Goal: Communication & Community: Answer question/provide support

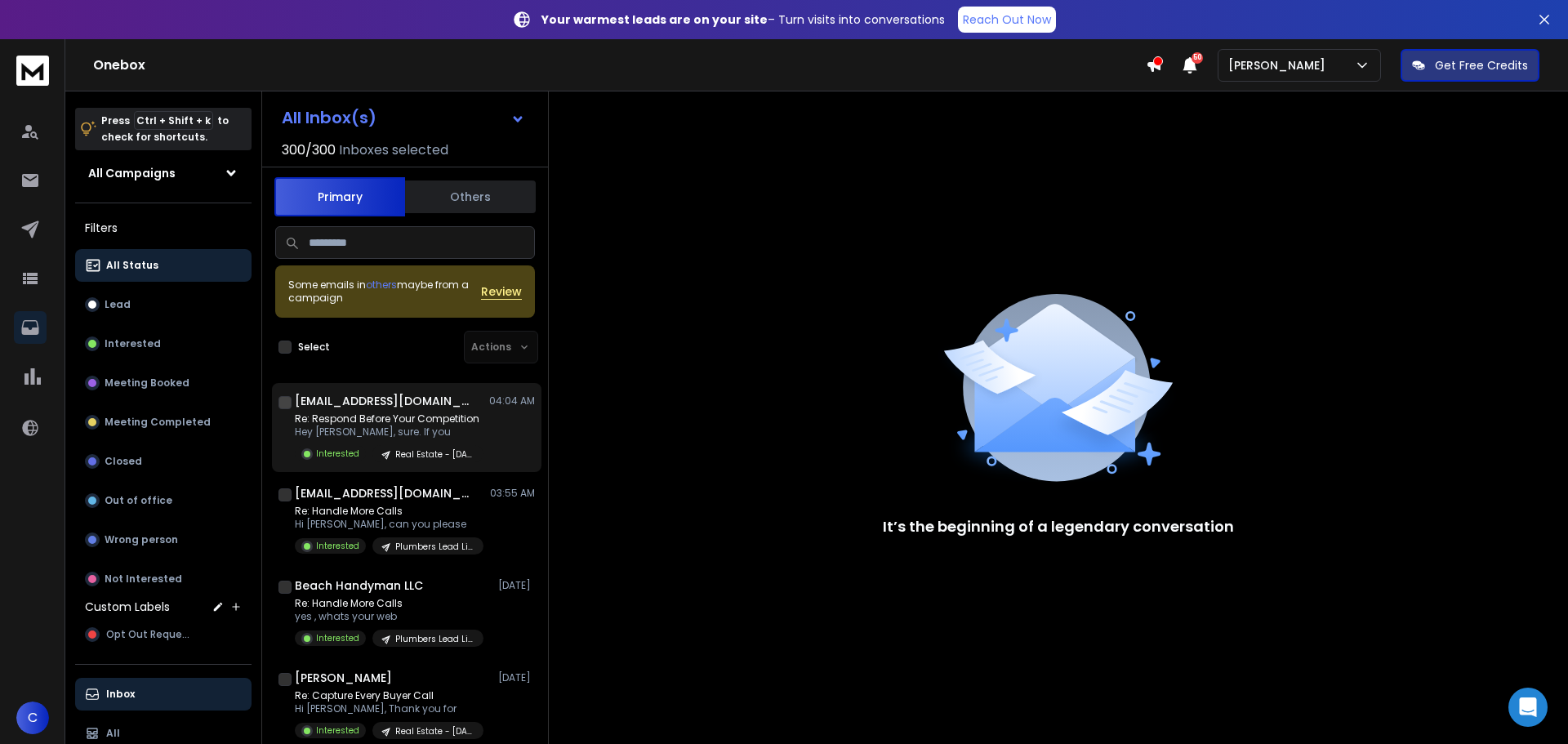
click at [530, 446] on div "[EMAIL_ADDRESS][DOMAIN_NAME] 04:04 AM Re: Respond Before Your Competition Hey […" at bounding box center [407, 427] width 270 height 89
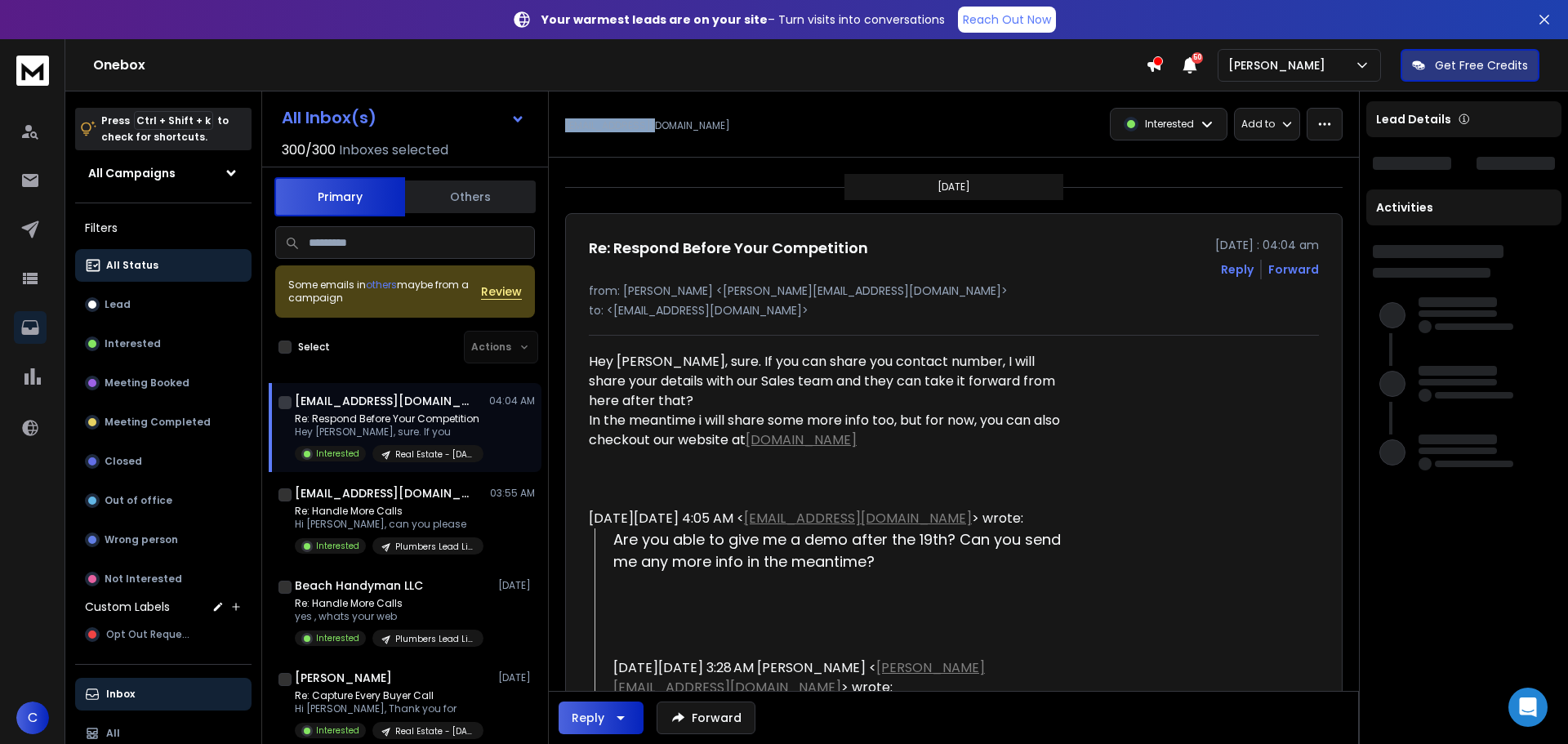
drag, startPoint x: 671, startPoint y: 124, endPoint x: 563, endPoint y: 132, distance: 108.3
click at [563, 132] on div "[EMAIL_ADDRESS][DOMAIN_NAME] Interested Add to Interested Add to" at bounding box center [954, 124] width 810 height 66
copy p "[EMAIL_ADDRESS][DOMAIN_NAME]"
drag, startPoint x: 797, startPoint y: 592, endPoint x: 578, endPoint y: 252, distance: 404.4
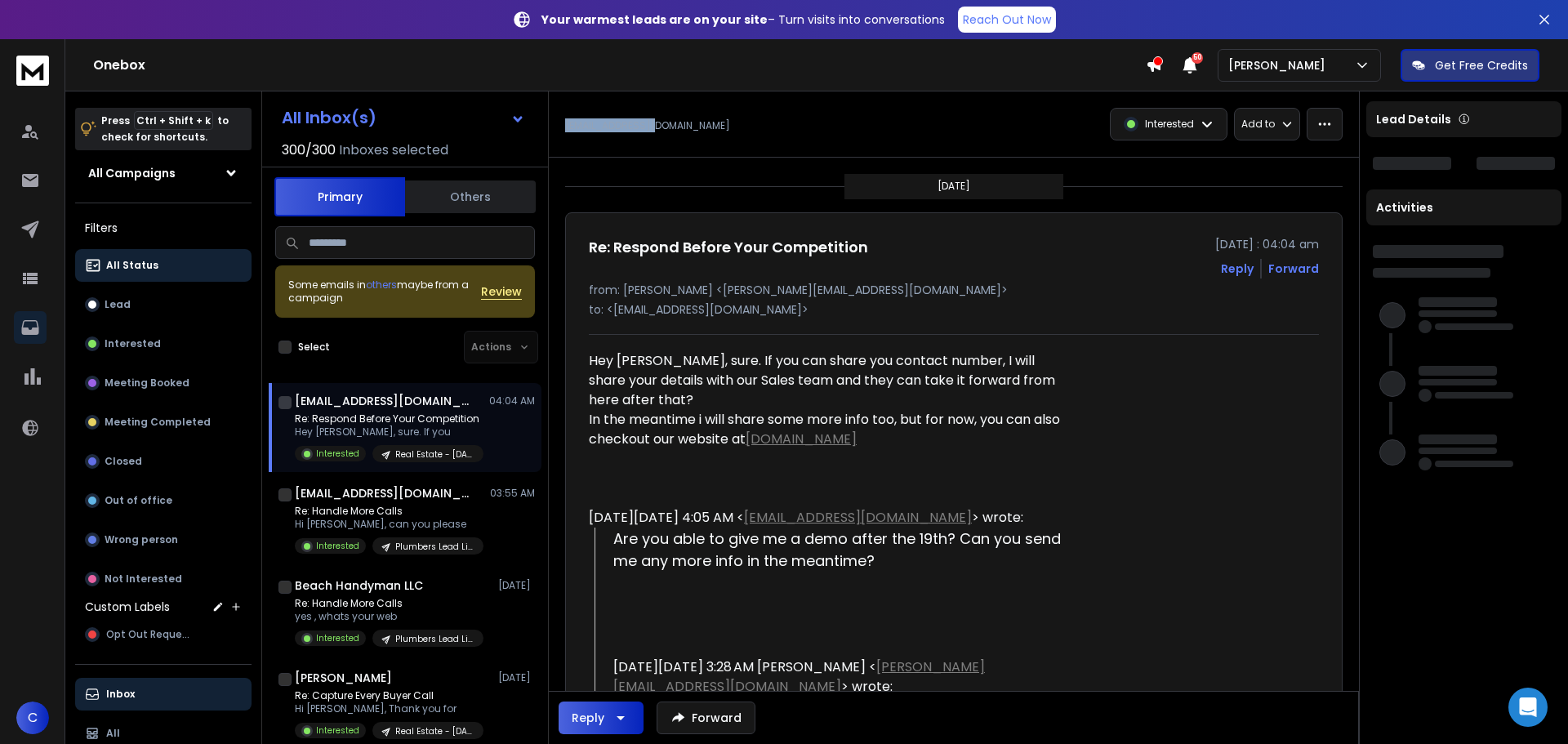
copy div "Lo: Ipsumdo Sitame Cons Adipiscinge 38 Seddoe 4891 : 66:48 te Incid Utlabor etd…"
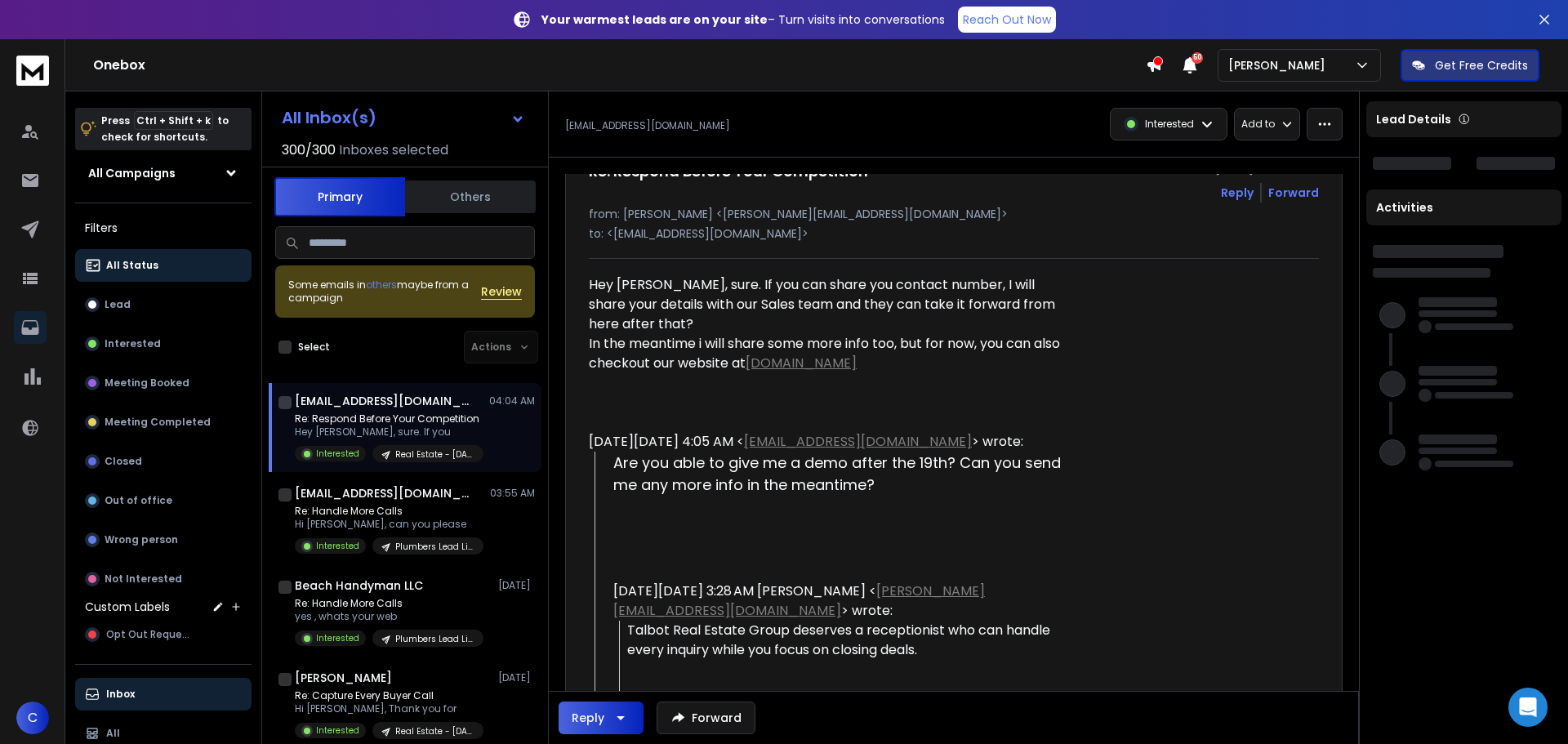
scroll to position [0, 0]
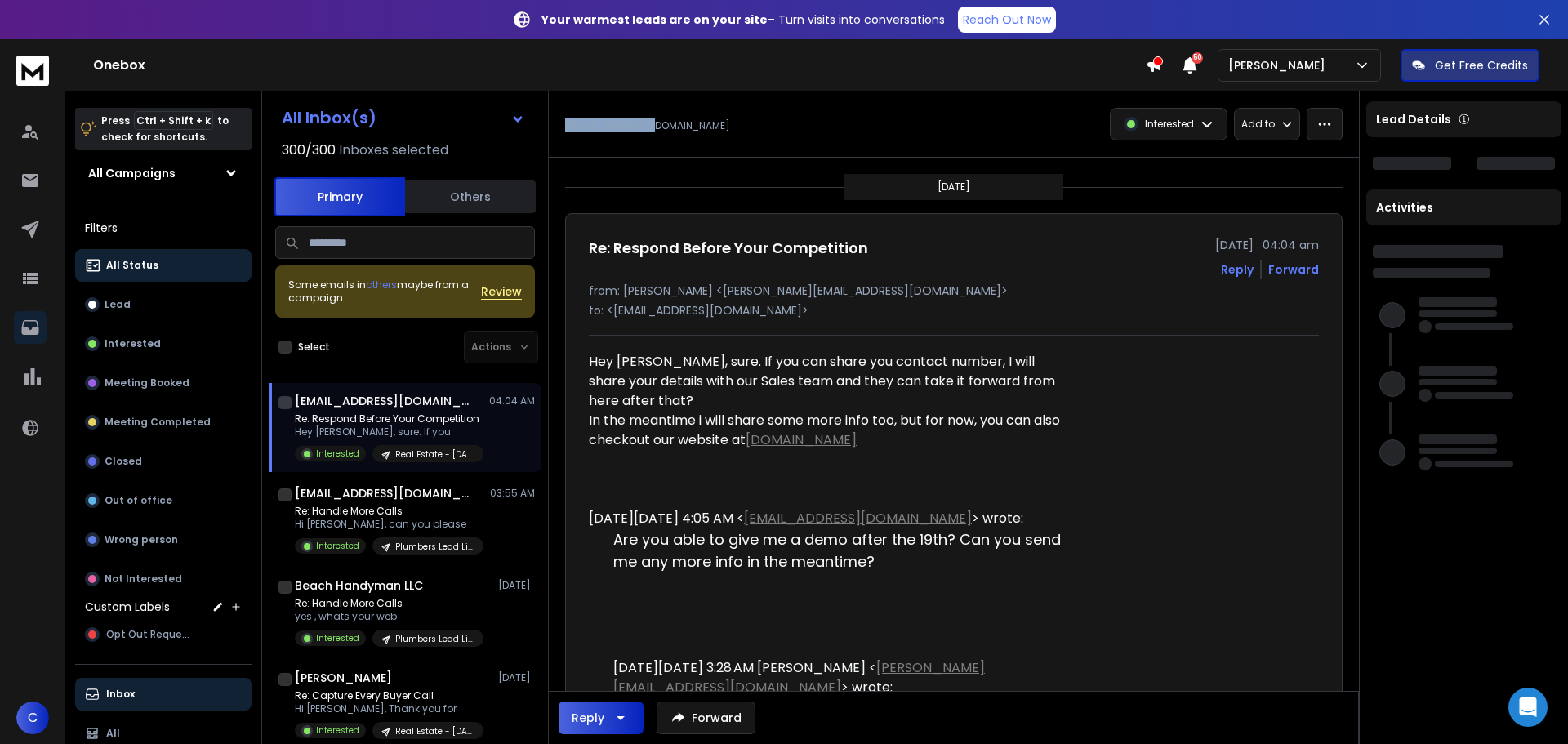
drag, startPoint x: 680, startPoint y: 126, endPoint x: 550, endPoint y: 133, distance: 130.2
click at [550, 133] on div "[EMAIL_ADDRESS][DOMAIN_NAME] Interested Add to Interested Add to" at bounding box center [954, 124] width 810 height 66
copy p "[EMAIL_ADDRESS][DOMAIN_NAME]"
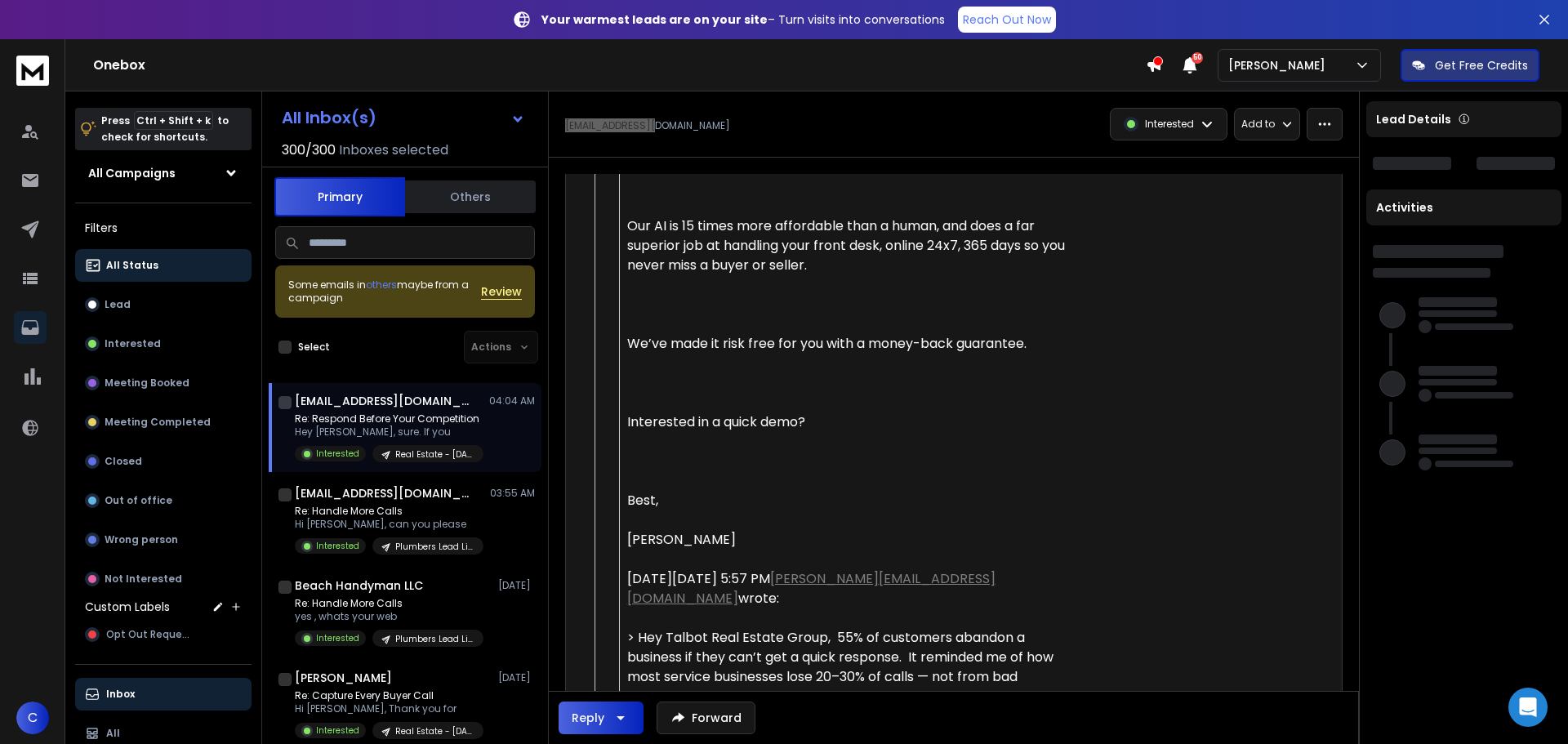
scroll to position [1158, 0]
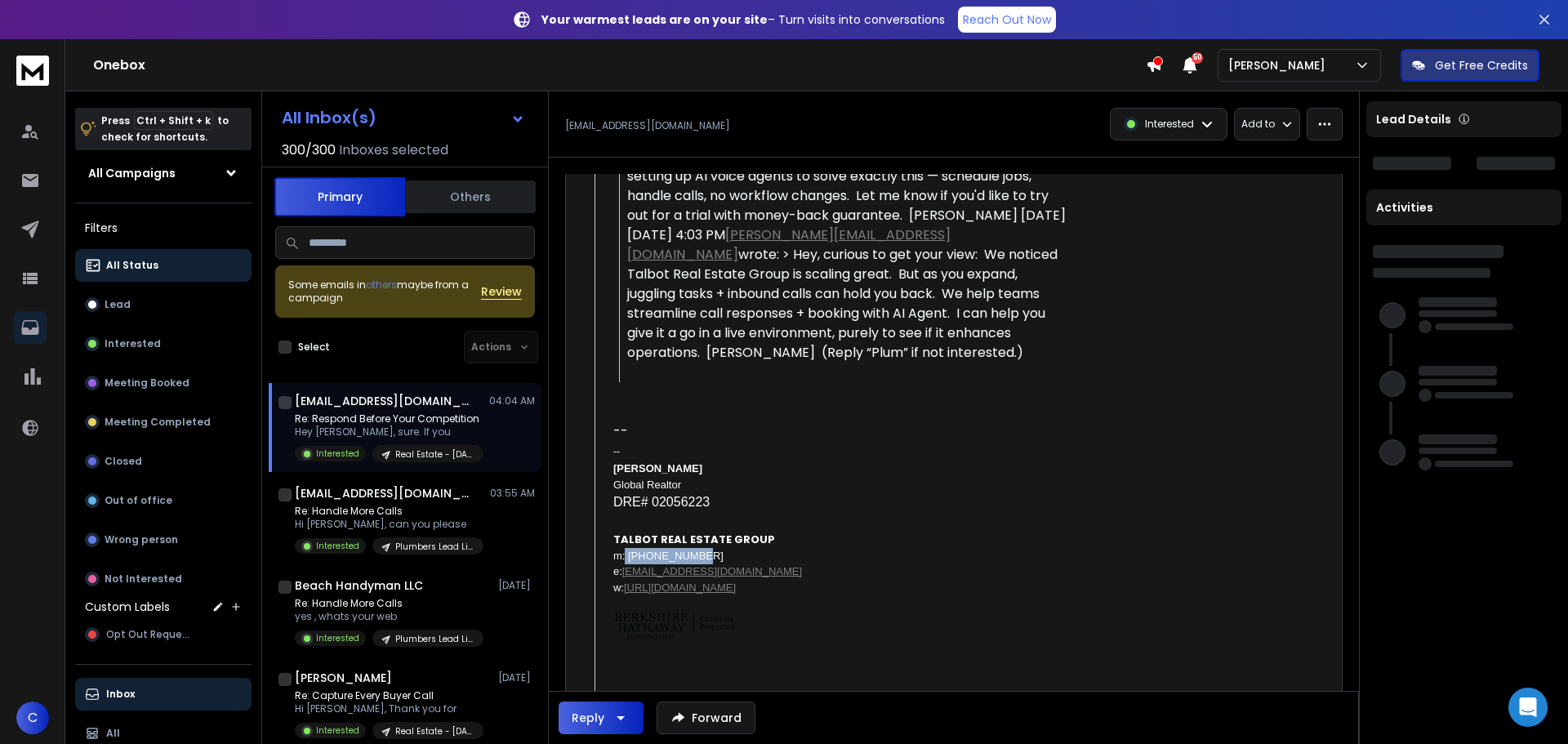
drag, startPoint x: 705, startPoint y: 559, endPoint x: 624, endPoint y: 555, distance: 81.1
click at [624, 555] on div "m: [PHONE_NUMBER]" at bounding box center [839, 556] width 452 height 16
copy div "[PHONE_NUMBER]"
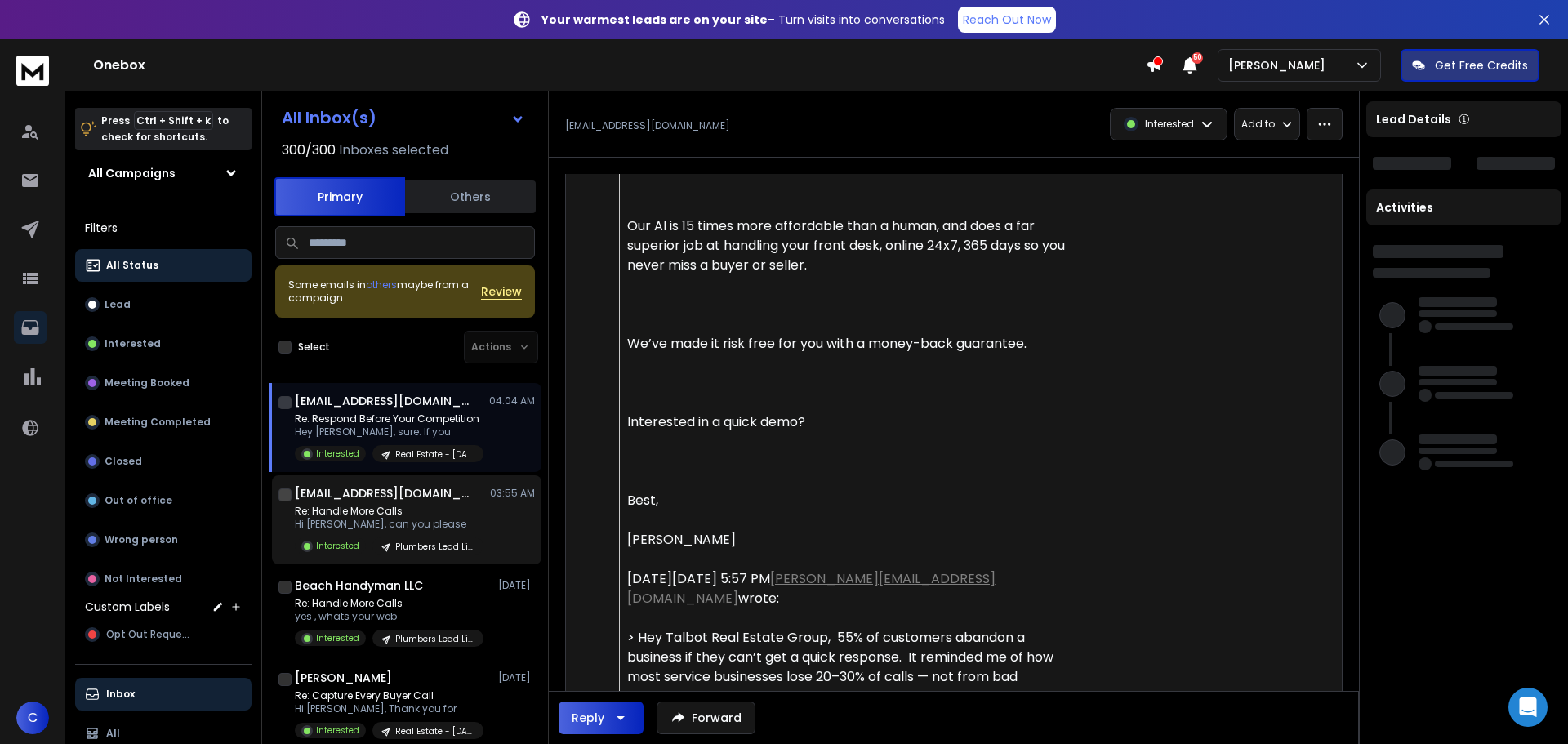
click at [395, 497] on h1 "[EMAIL_ADDRESS][DOMAIN_NAME]" at bounding box center [385, 493] width 180 height 16
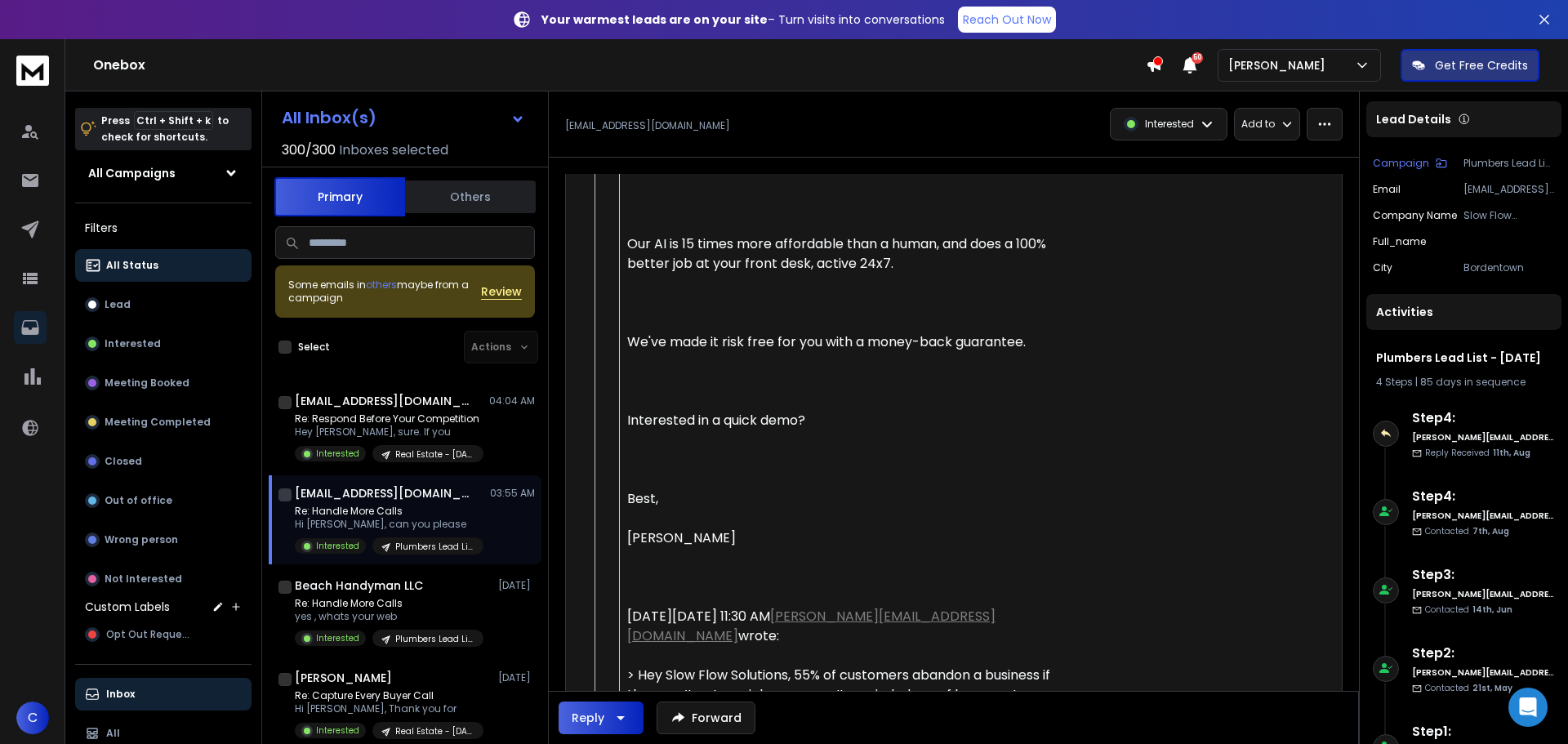
scroll to position [0, 0]
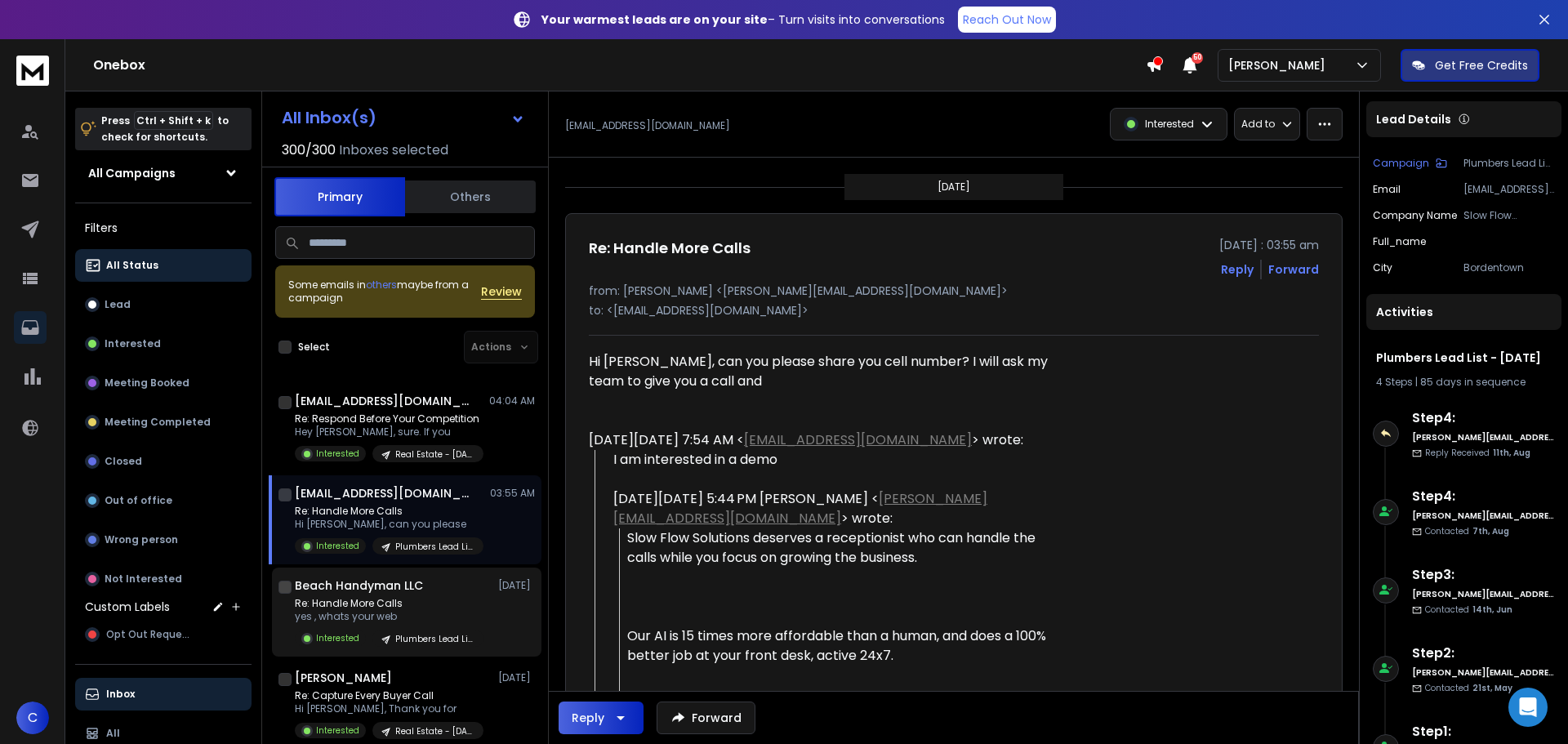
click at [466, 600] on p "Re: Handle More Calls" at bounding box center [389, 603] width 189 height 13
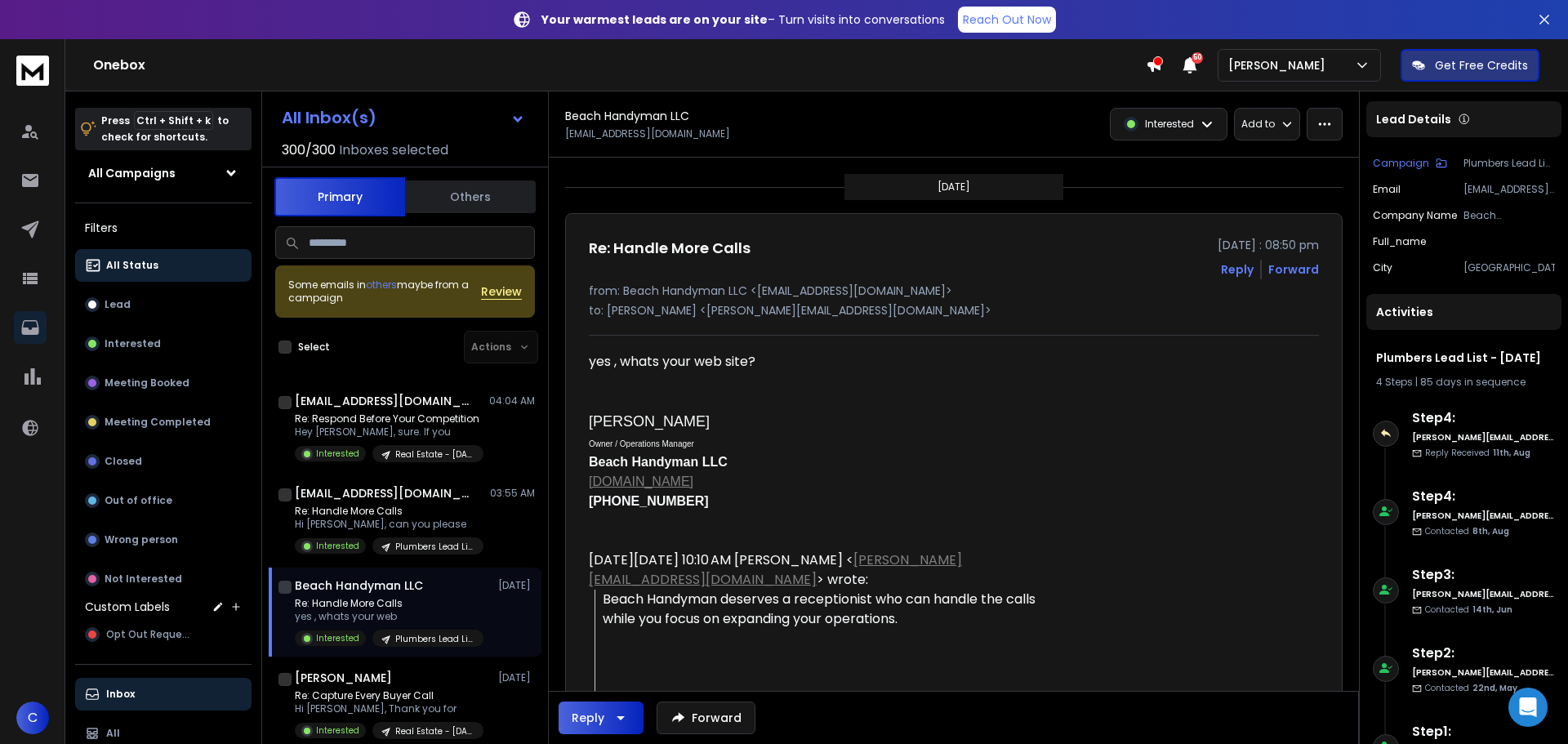
click at [476, 603] on p "Re: Handle More Calls" at bounding box center [389, 603] width 189 height 13
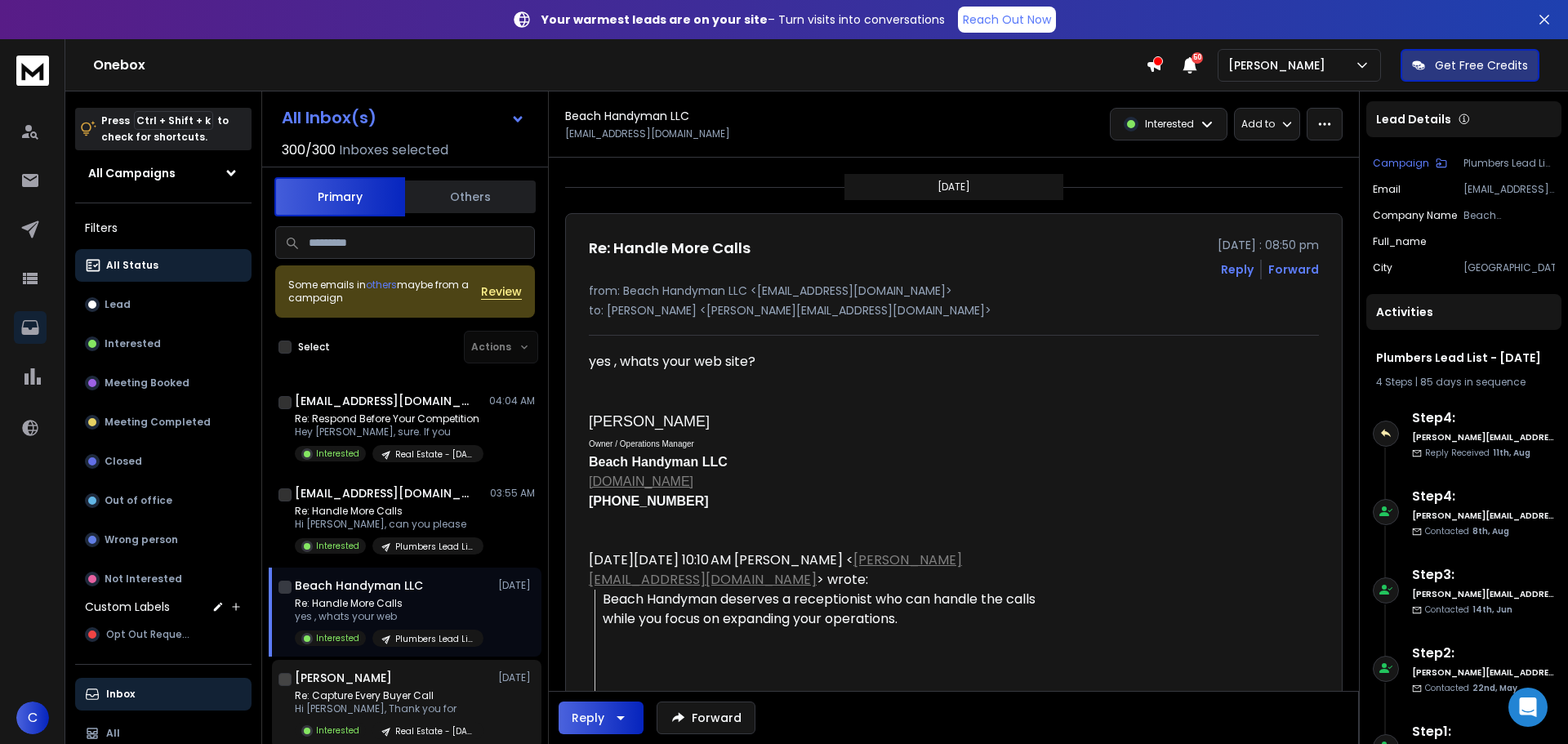
click at [474, 679] on div "[PERSON_NAME] [DATE]" at bounding box center [415, 678] width 240 height 16
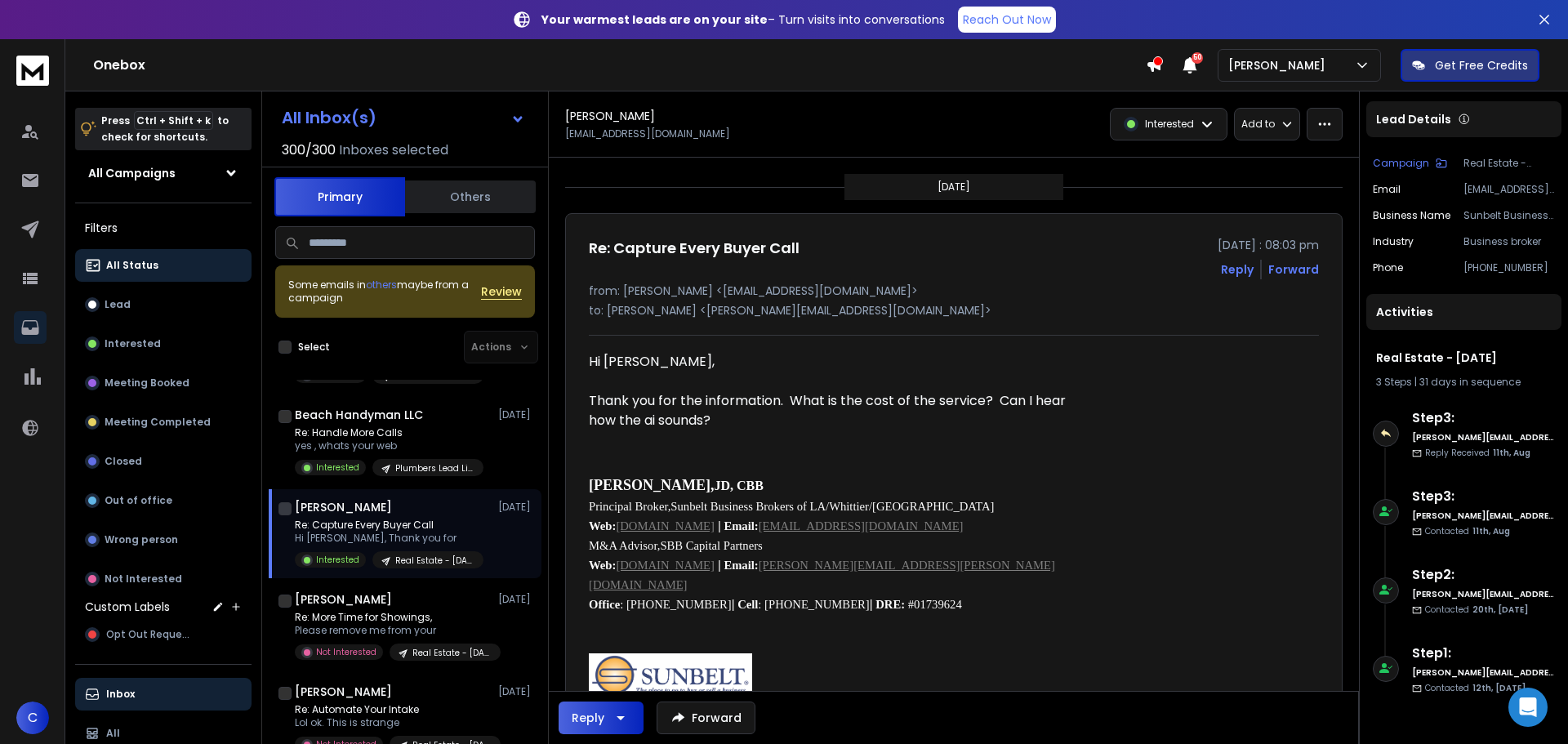
scroll to position [185, 0]
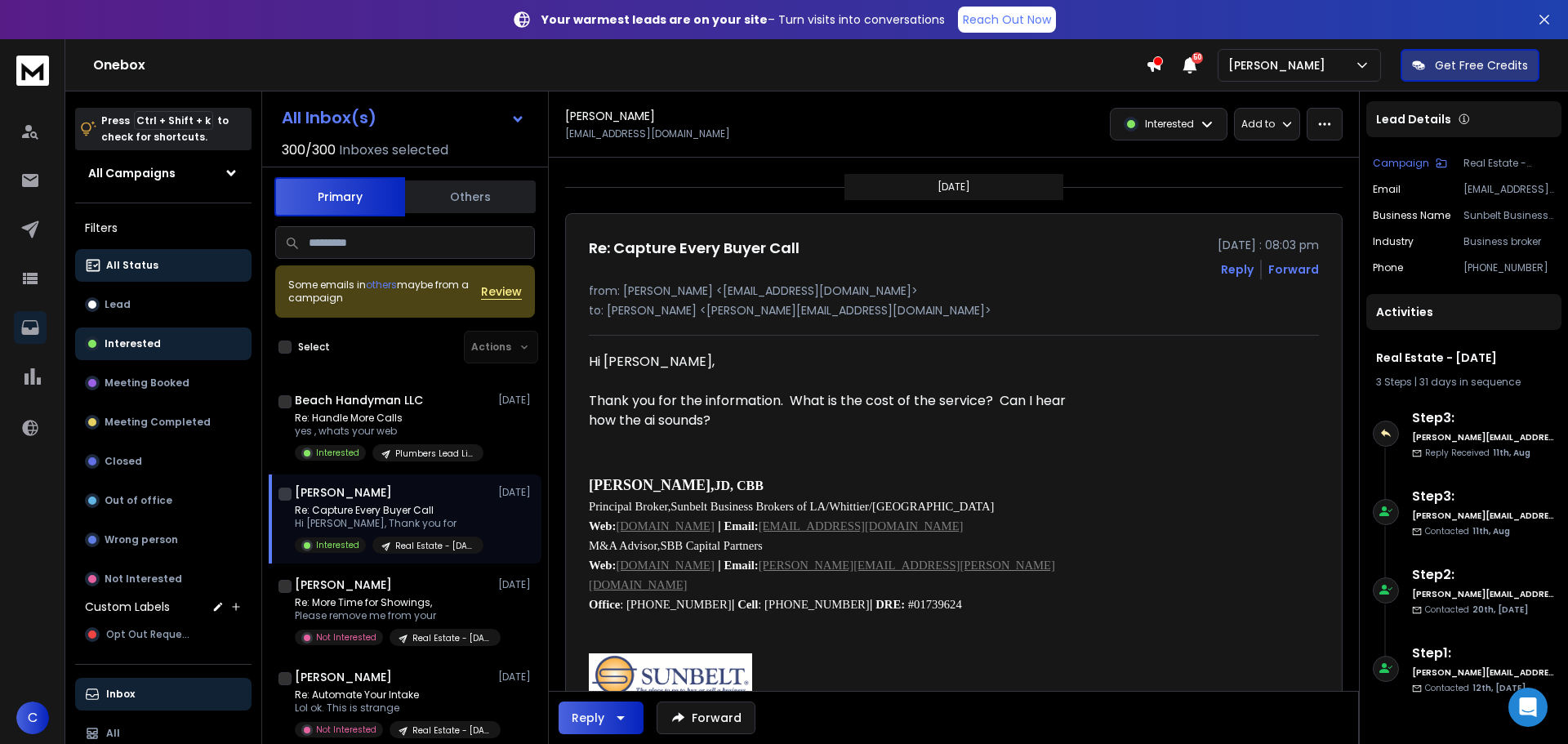
click at [150, 347] on p "Interested" at bounding box center [132, 344] width 56 height 13
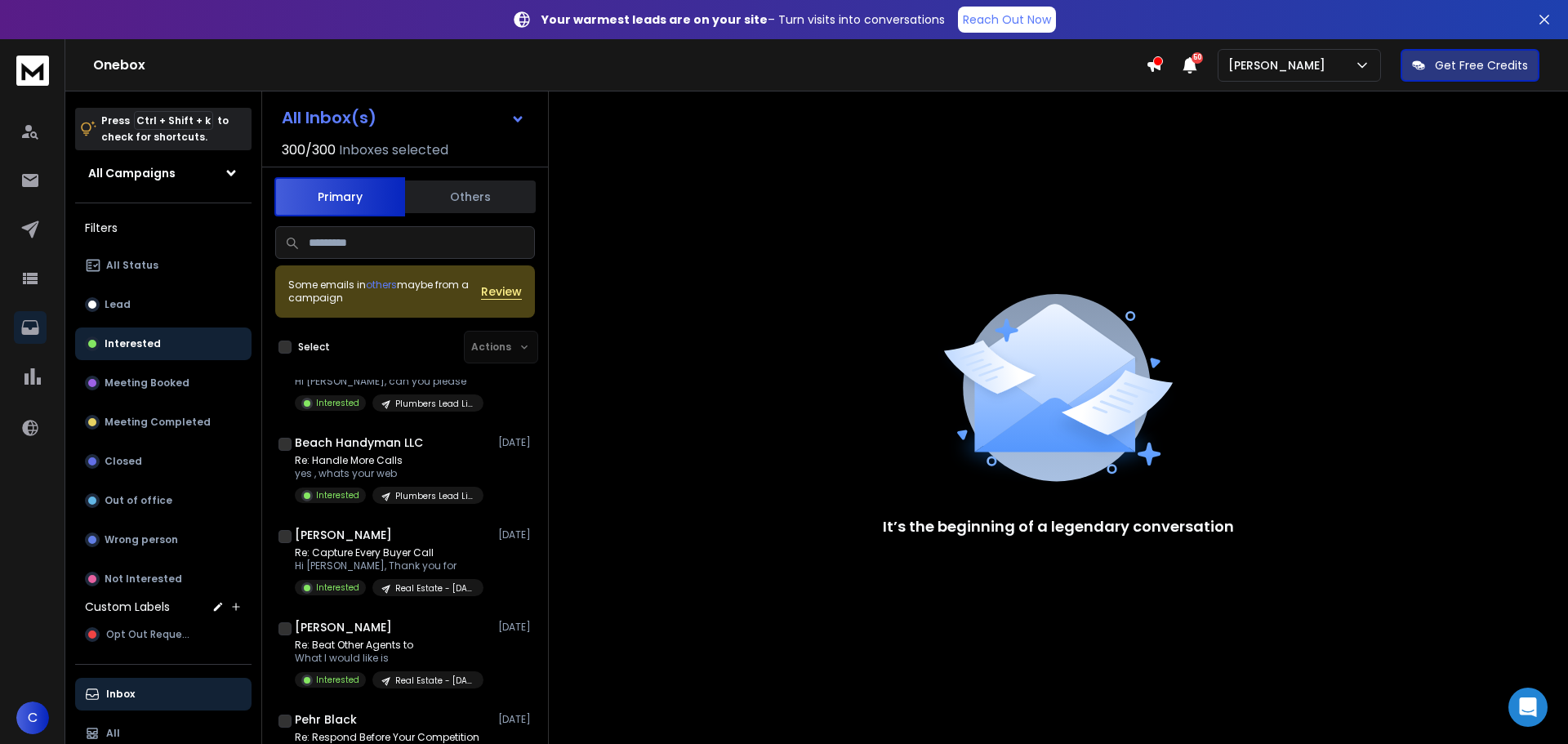
scroll to position [207, 0]
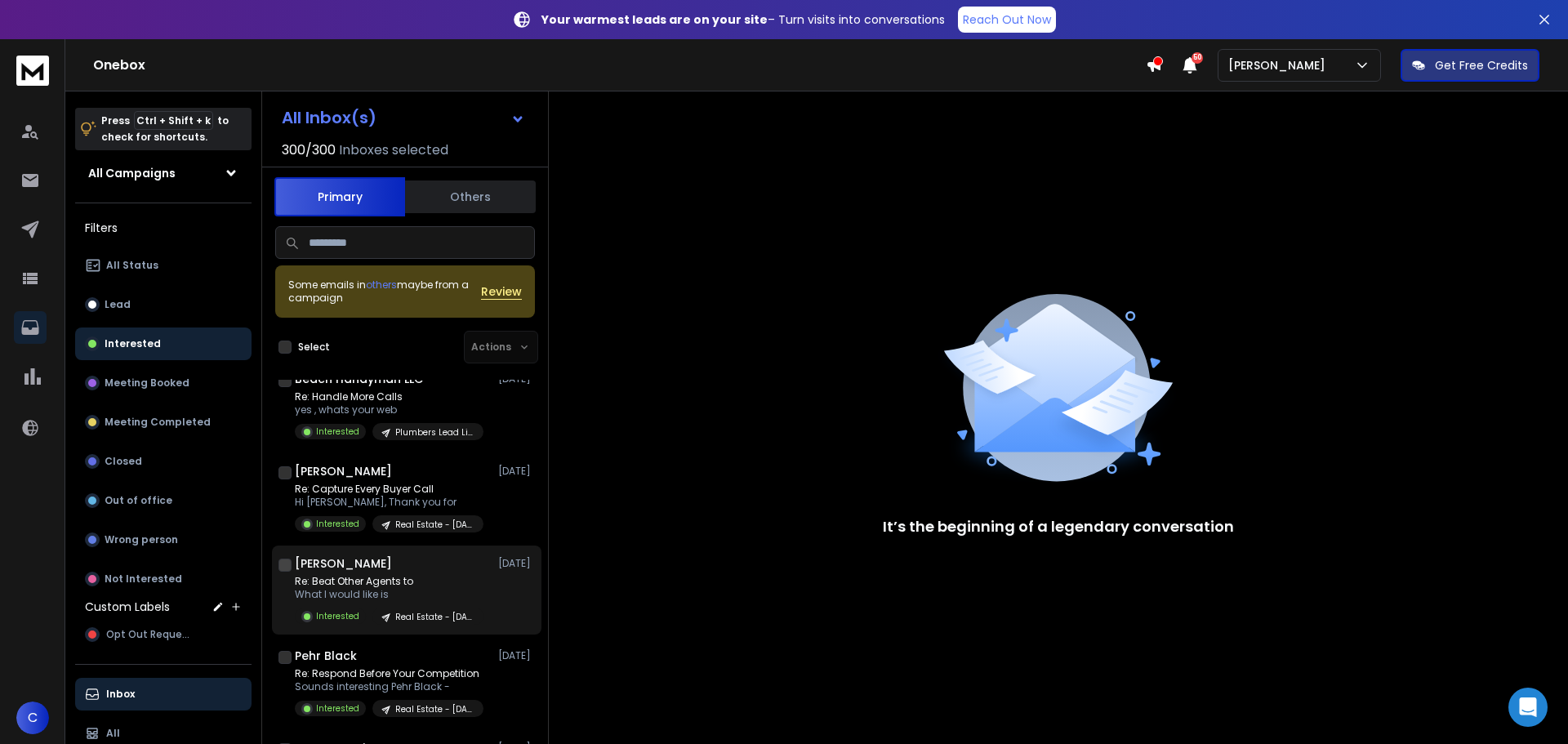
click at [460, 586] on p "Re: Beat Other Agents to" at bounding box center [389, 581] width 189 height 13
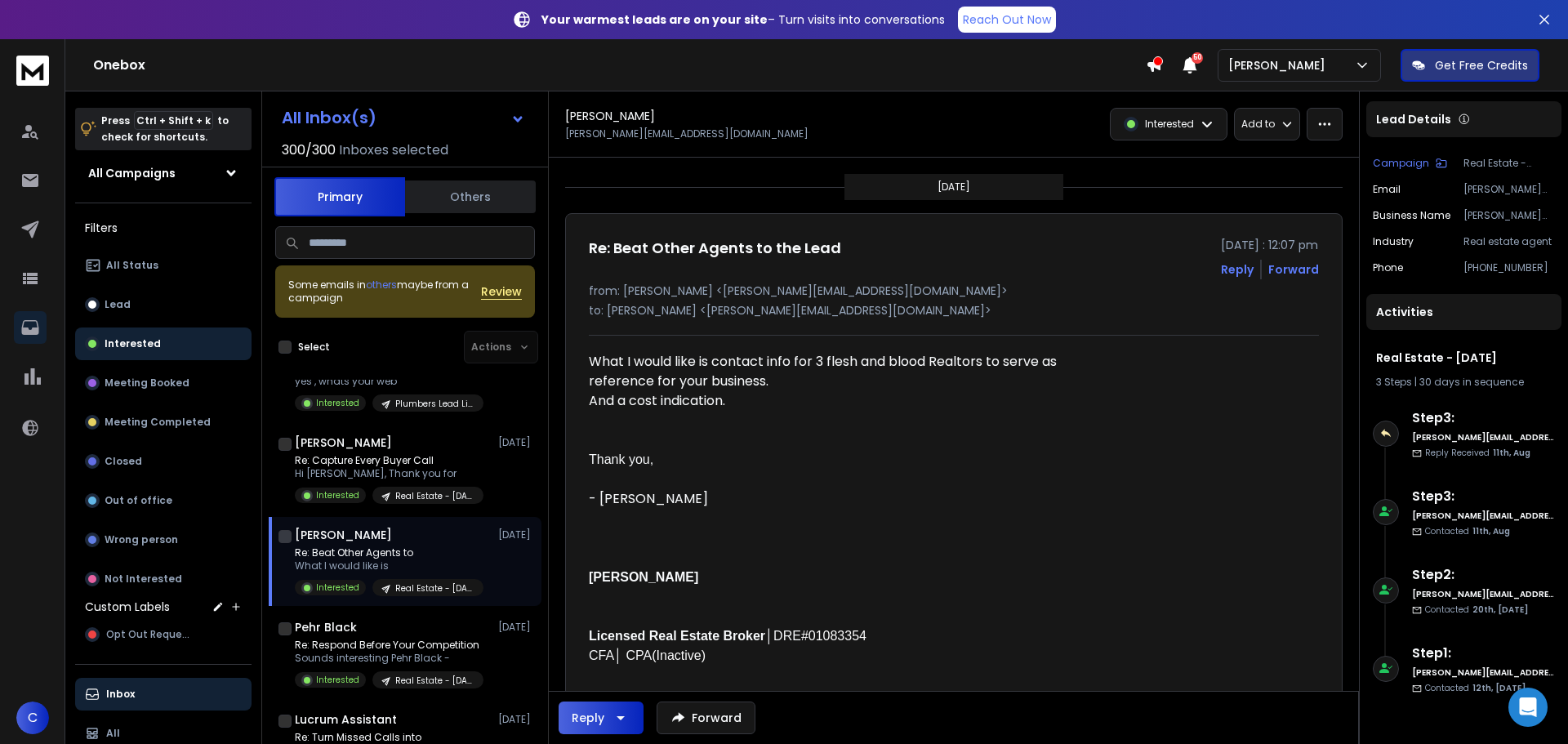
scroll to position [306, 0]
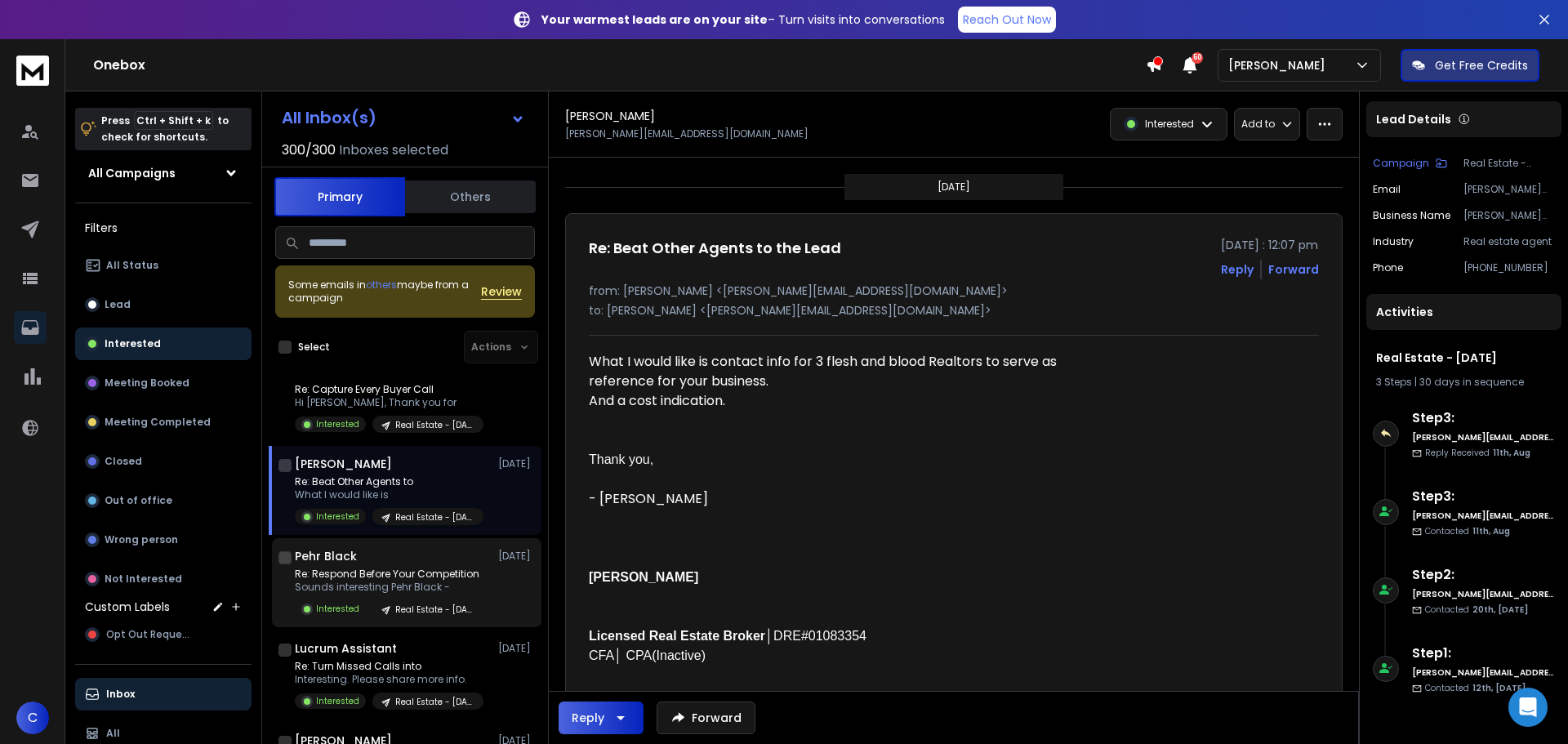
click at [429, 553] on div "Pehr Black [DATE]" at bounding box center [415, 556] width 240 height 16
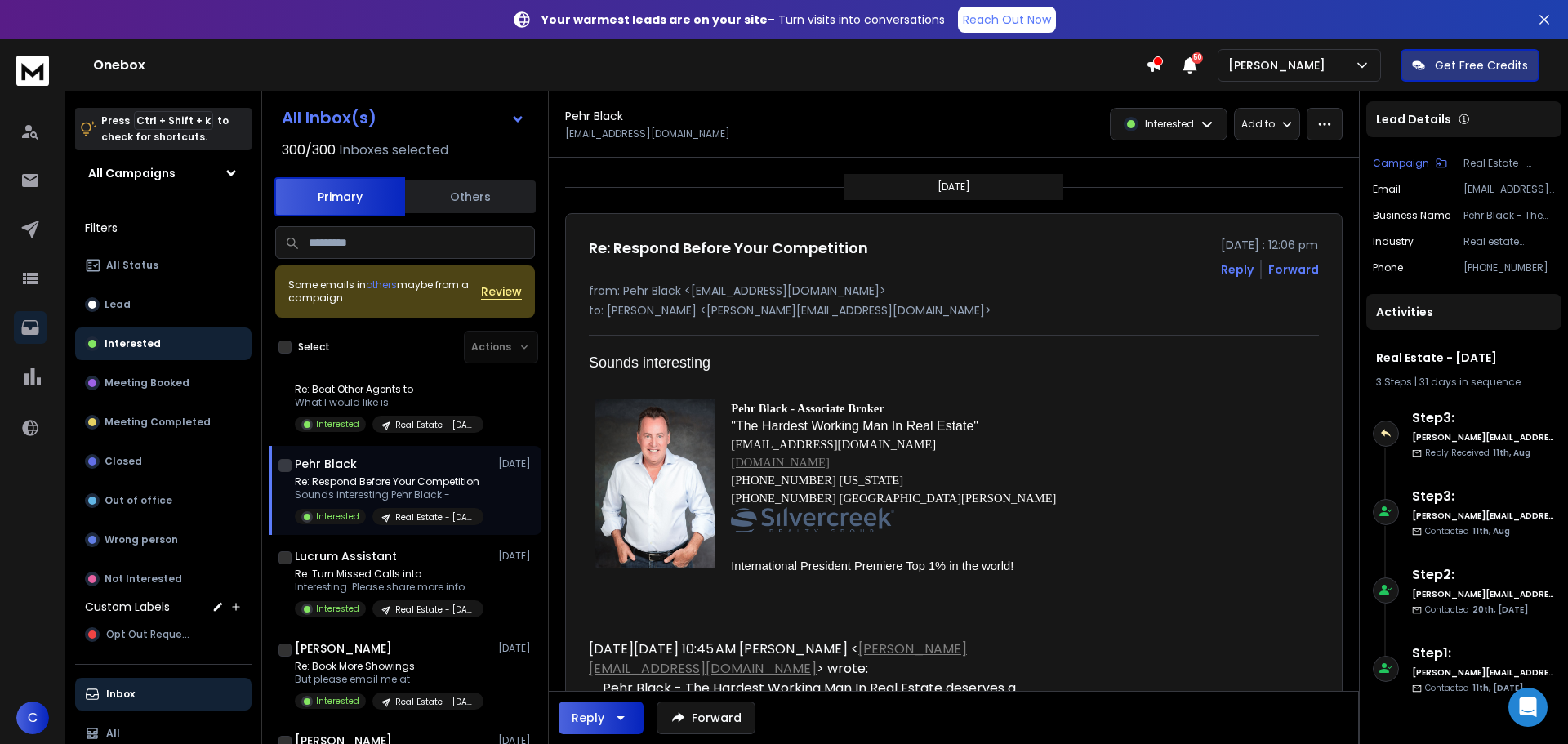
scroll to position [441, 0]
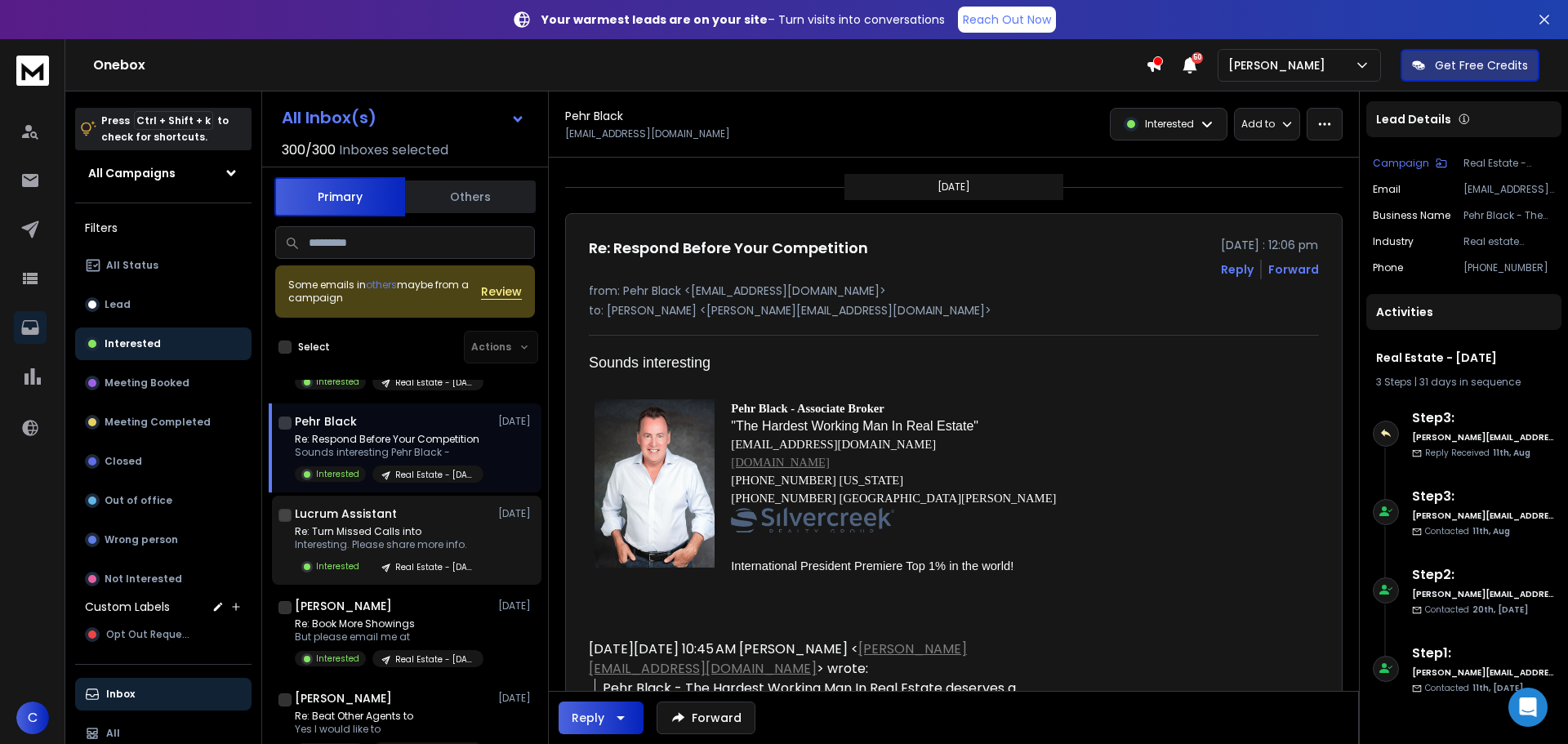
click at [492, 525] on div "Re: Turn Missed Calls into Interesting. Please share more info. Interested Real…" at bounding box center [415, 550] width 240 height 50
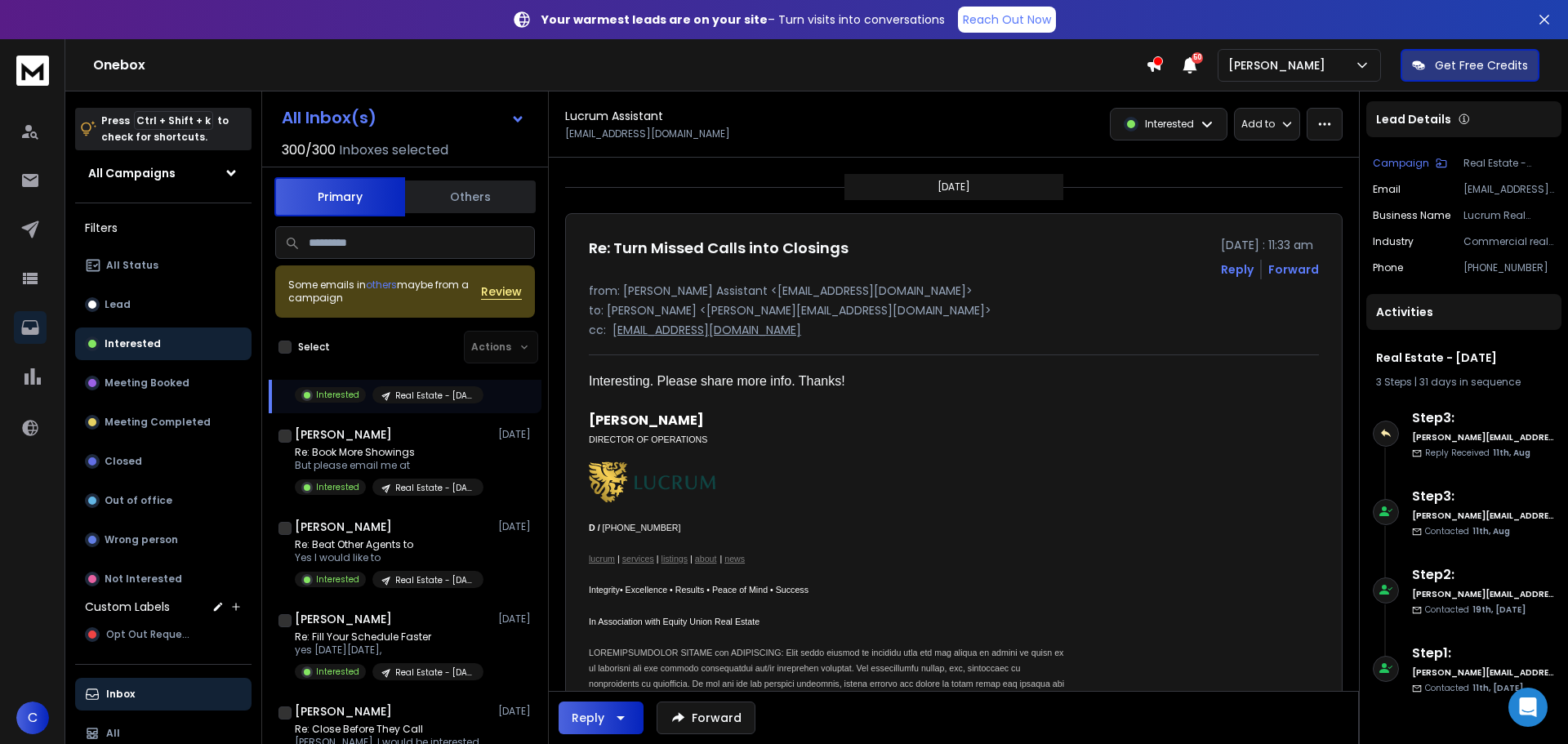
scroll to position [620, 0]
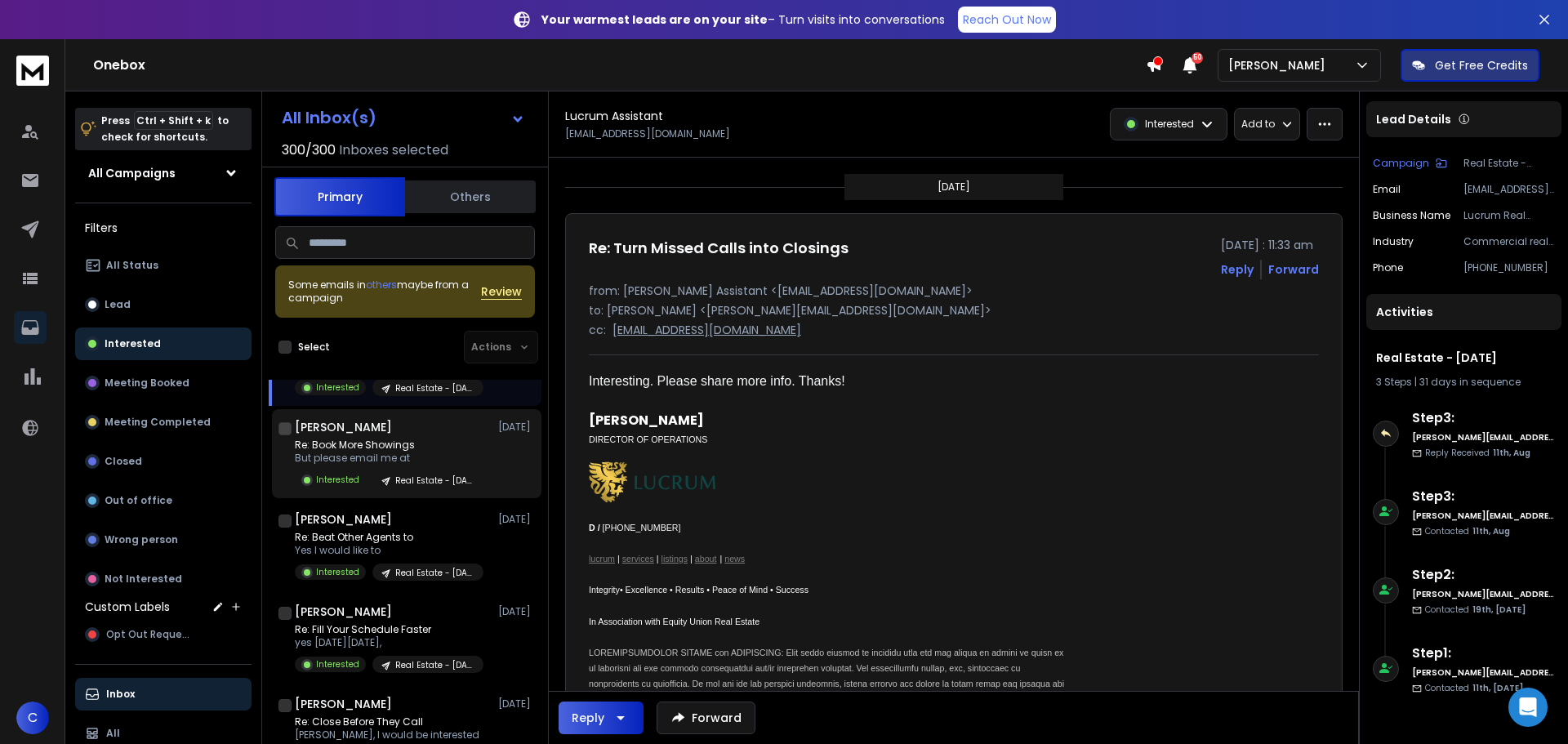
click at [459, 452] on p "But please email me at" at bounding box center [389, 458] width 189 height 13
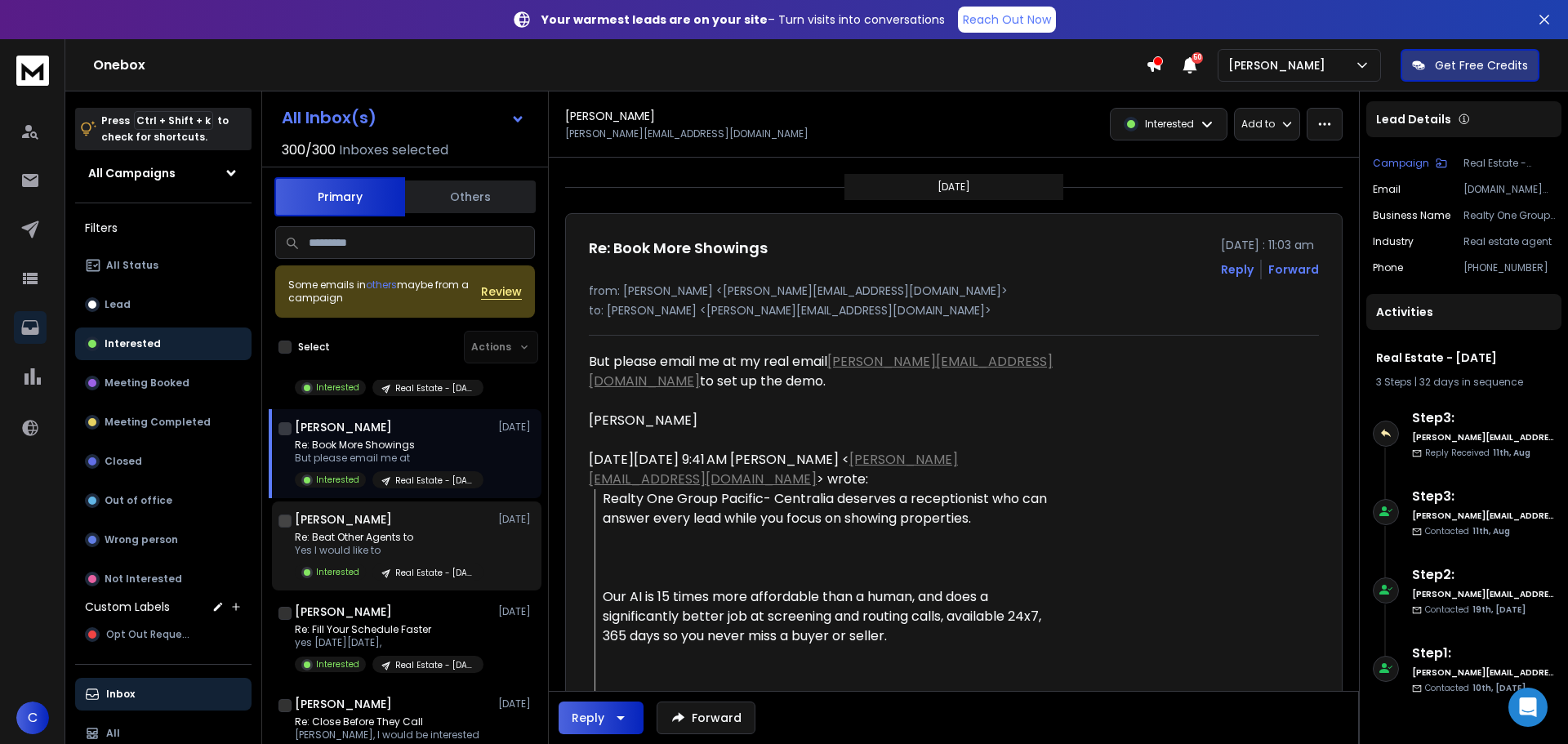
click at [458, 534] on p "Re: Beat Other Agents to" at bounding box center [389, 537] width 189 height 13
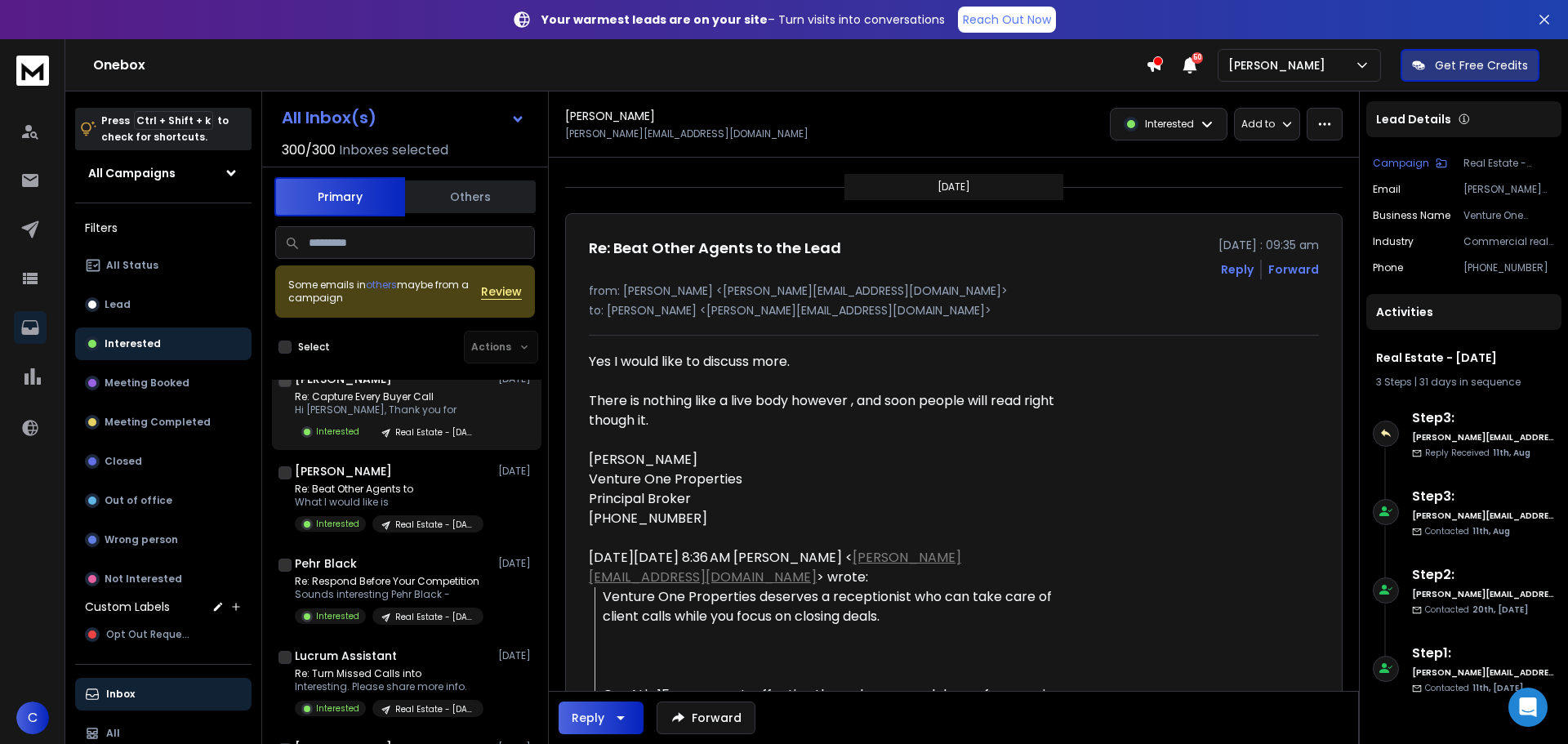
scroll to position [0, 0]
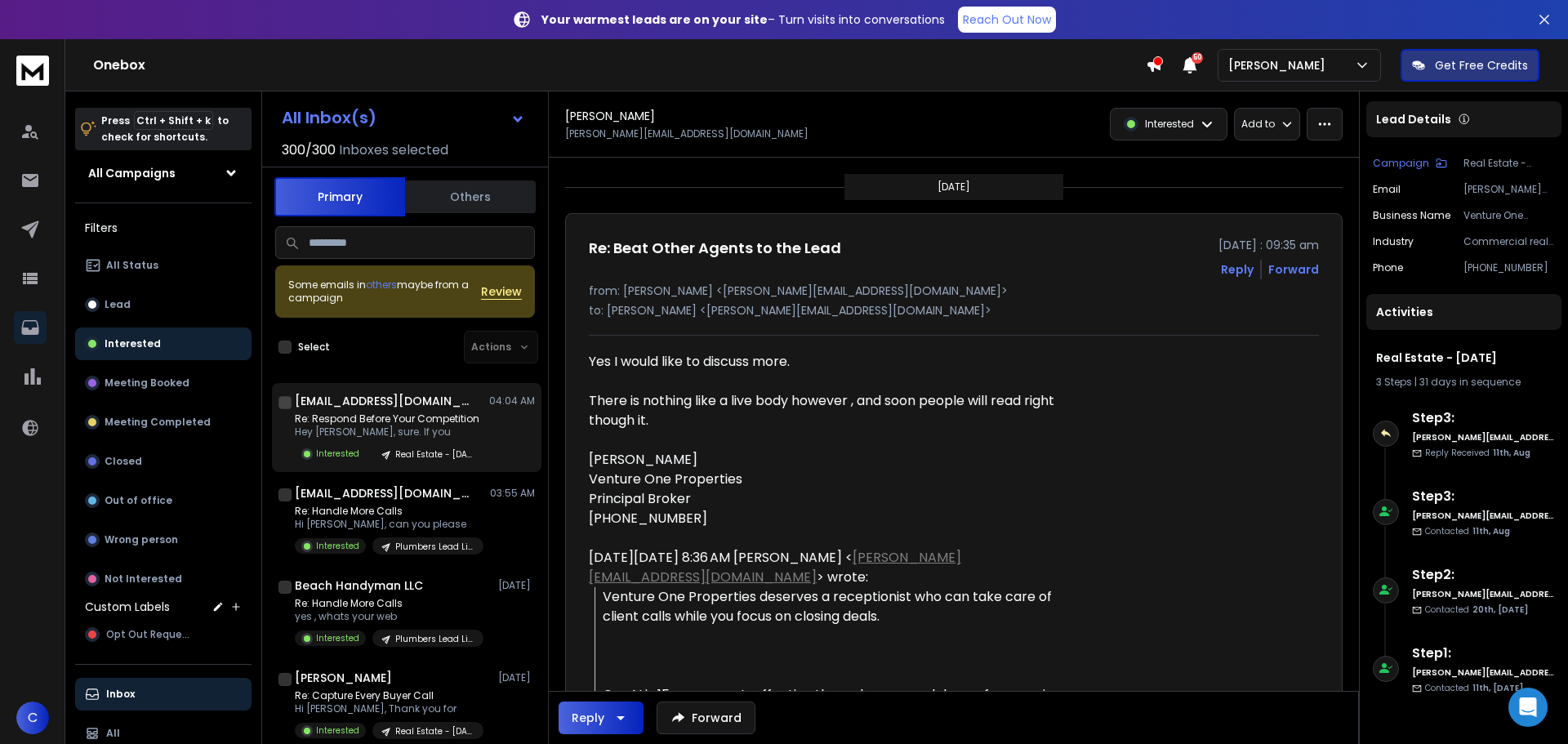
click at [410, 407] on div "[EMAIL_ADDRESS][DOMAIN_NAME] 04:04 AM" at bounding box center [415, 401] width 240 height 16
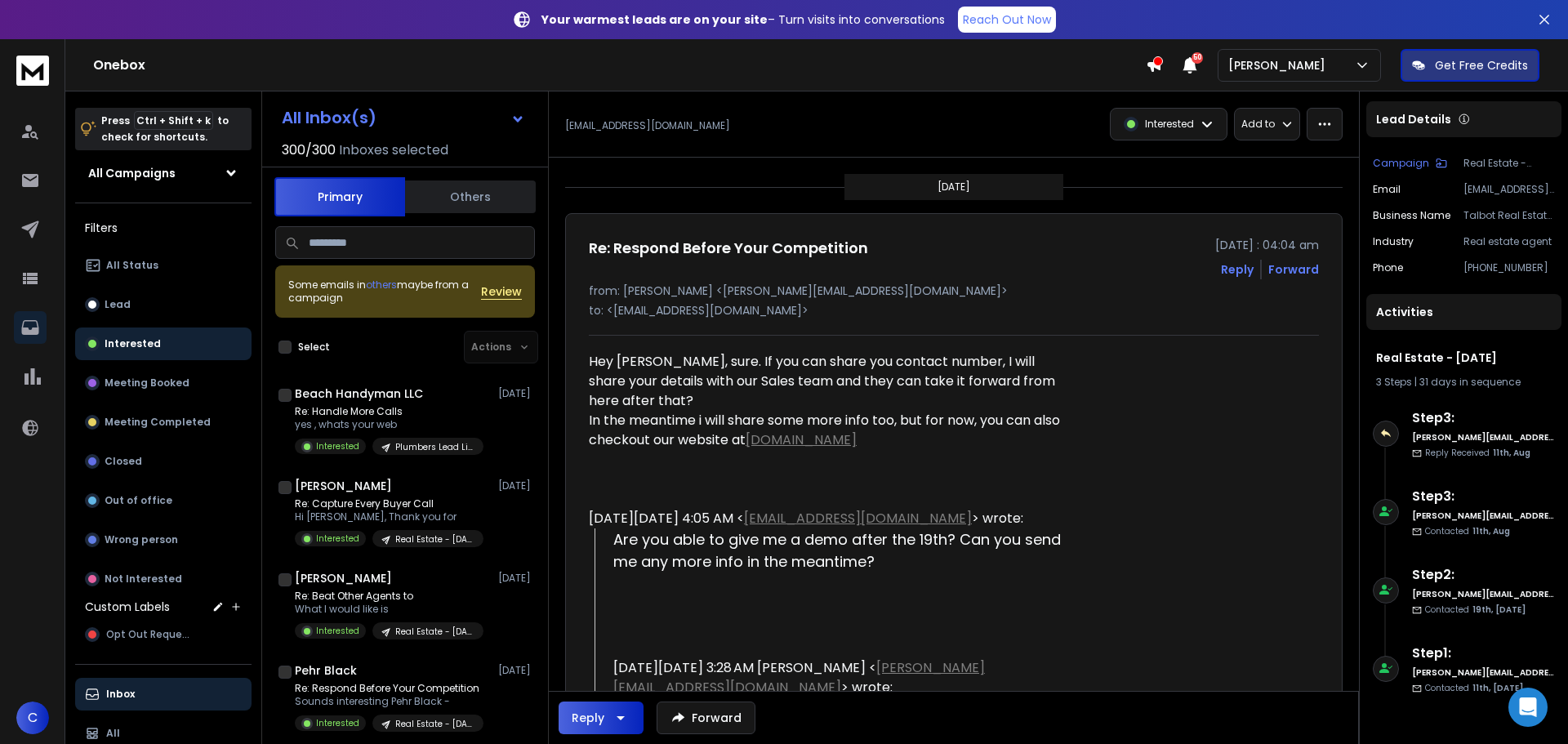
scroll to position [192, 0]
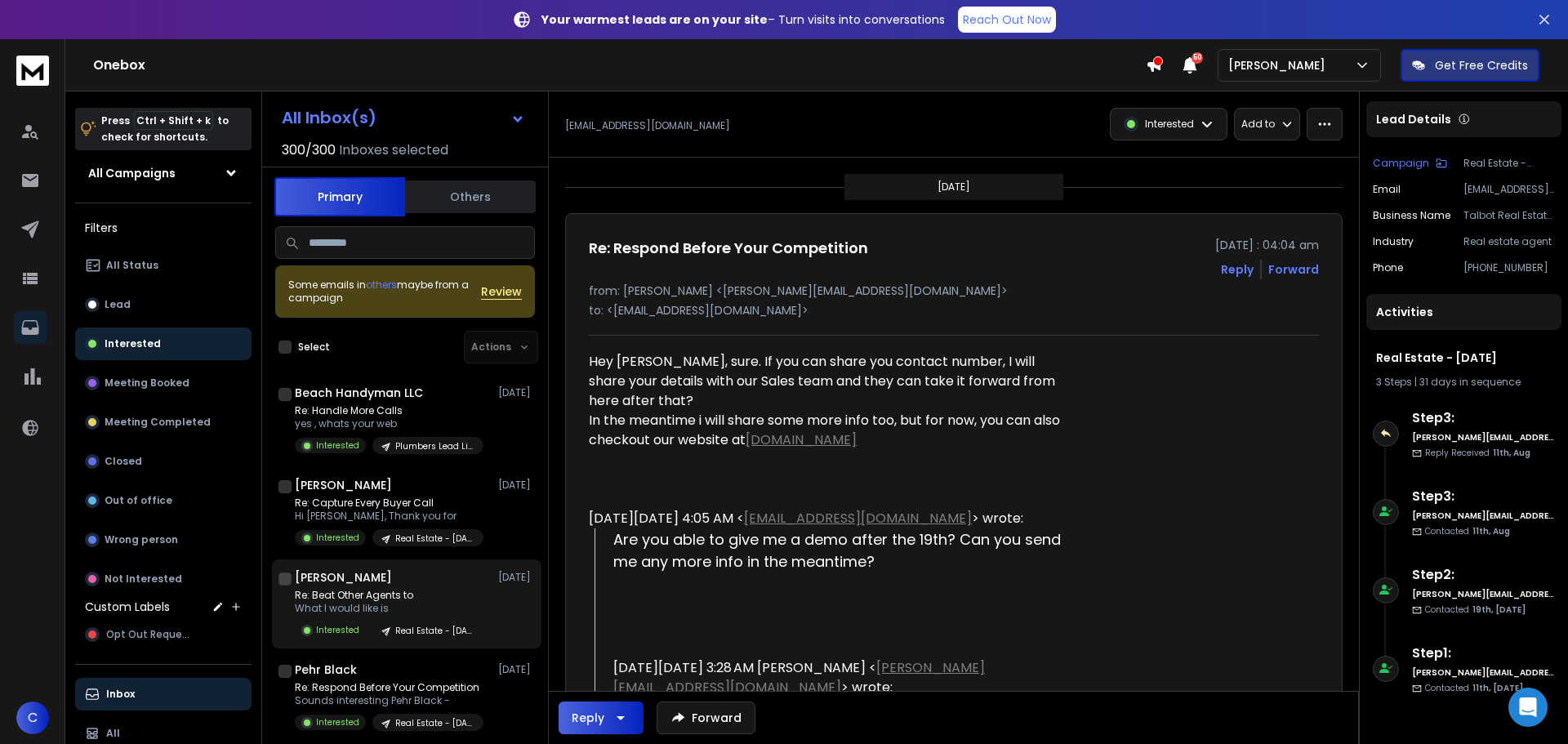
click at [441, 583] on div "[PERSON_NAME] [DATE]" at bounding box center [415, 577] width 240 height 16
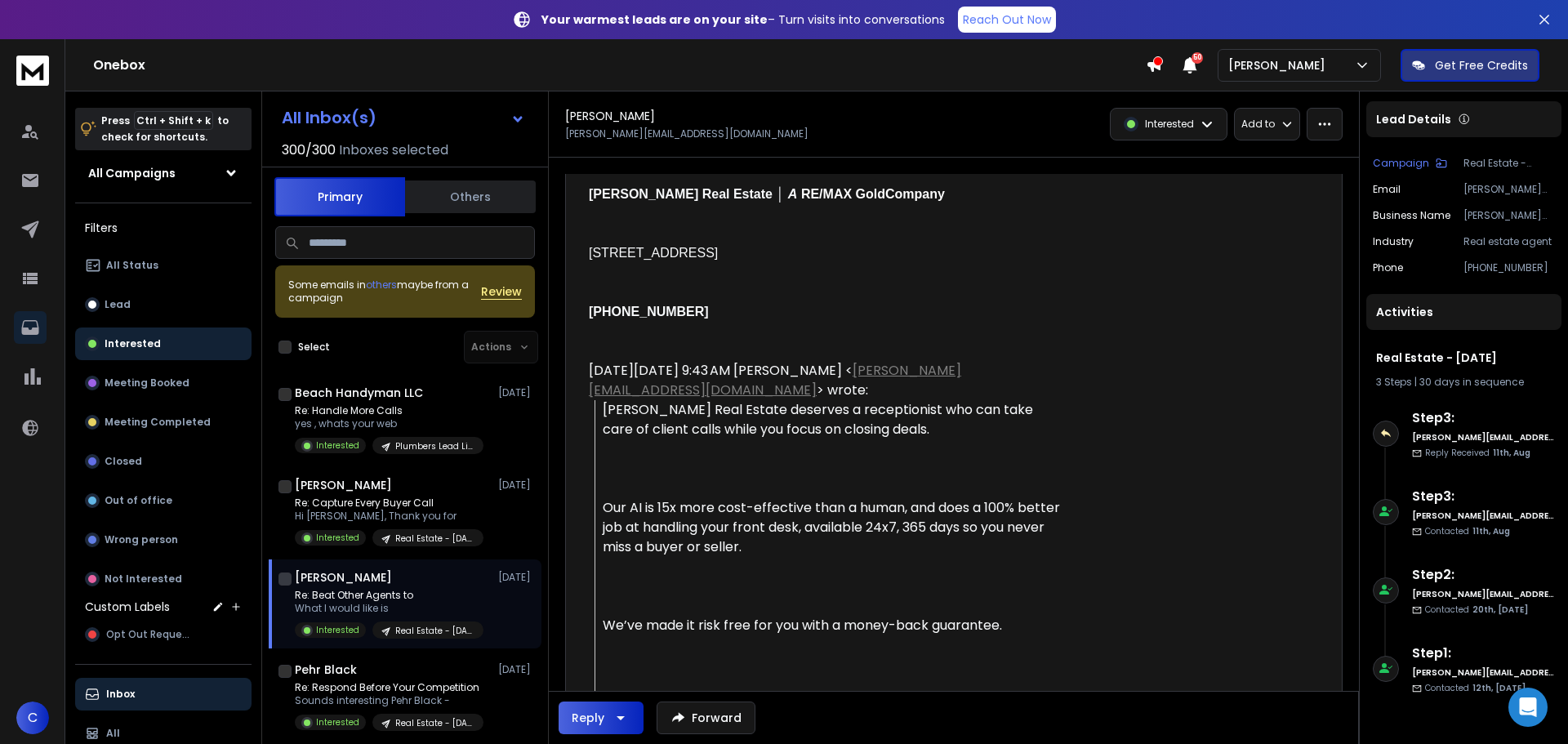
scroll to position [0, 0]
